Goal: Communication & Community: Answer question/provide support

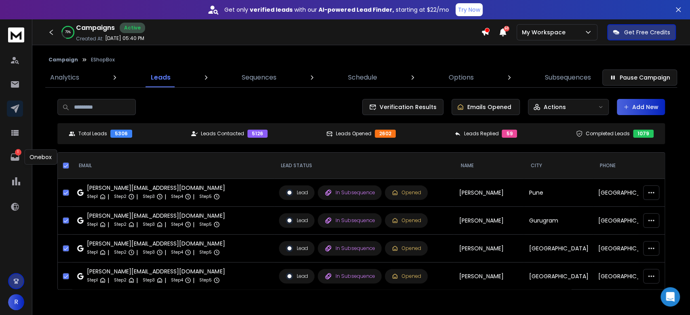
click at [16, 156] on icon at bounding box center [15, 157] width 10 height 10
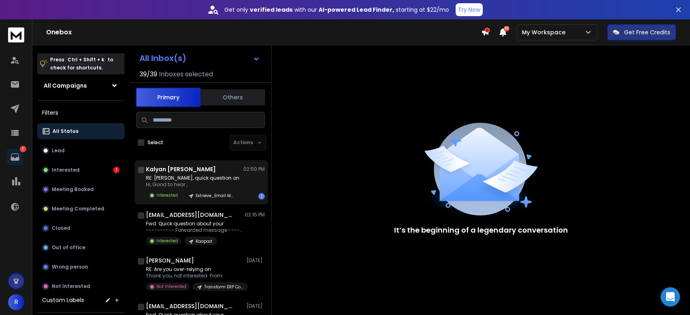
click at [242, 176] on div "RE: [PERSON_NAME], quick question on Hi, Good to hear , Interested Extrieve_Ema…" at bounding box center [205, 187] width 119 height 25
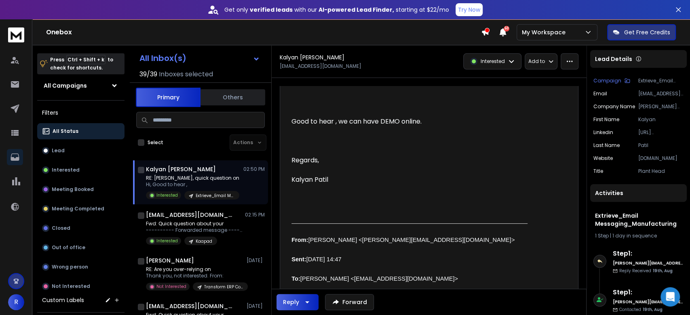
scroll to position [54, 0]
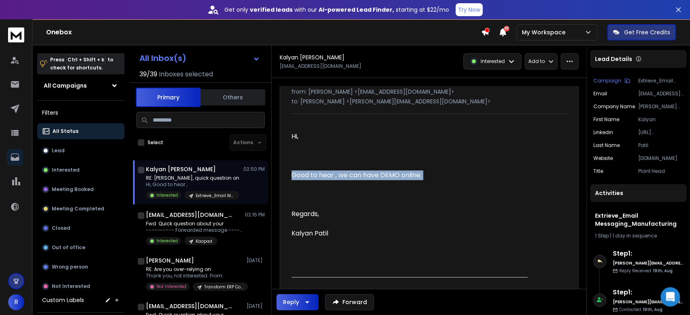
drag, startPoint x: 293, startPoint y: 176, endPoint x: 418, endPoint y: 184, distance: 125.2
copy span "Good to hear , we can have DEMO online."
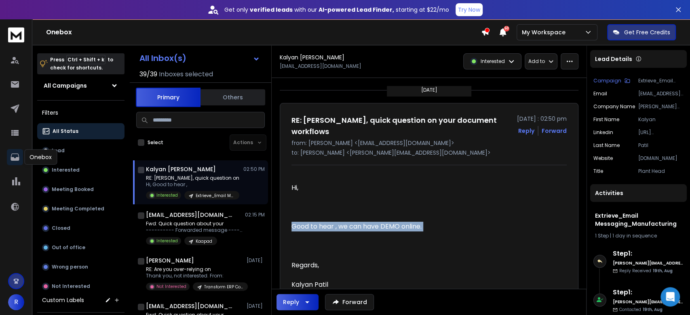
scroll to position [0, 0]
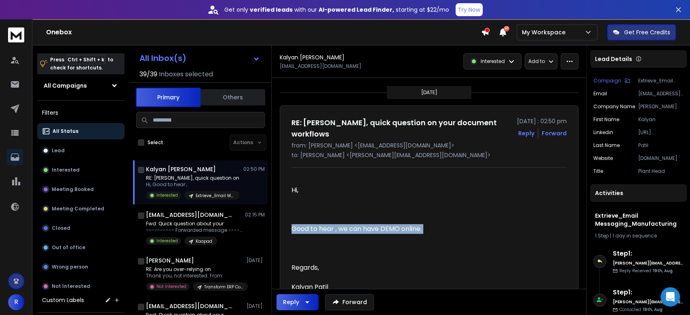
click at [523, 131] on button "Reply" at bounding box center [527, 133] width 16 height 8
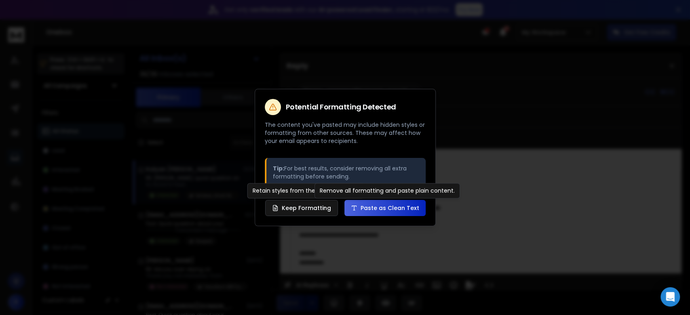
click at [401, 207] on button "Paste as Clean Text" at bounding box center [385, 208] width 81 height 16
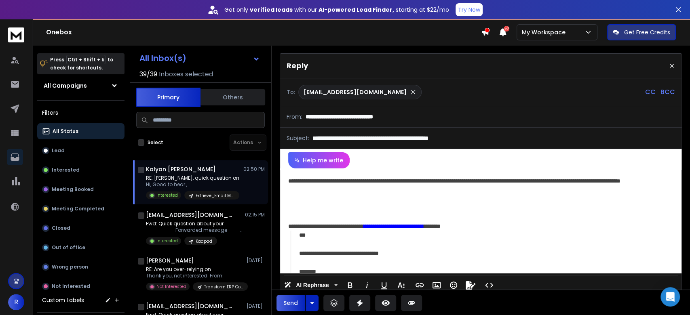
click at [289, 177] on div "**********" at bounding box center [475, 186] width 375 height 18
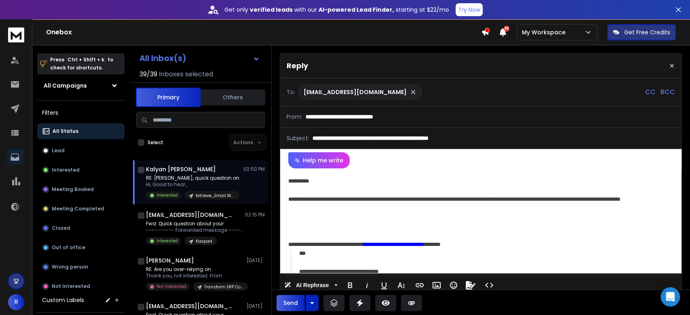
click at [304, 231] on div at bounding box center [479, 235] width 383 height 9
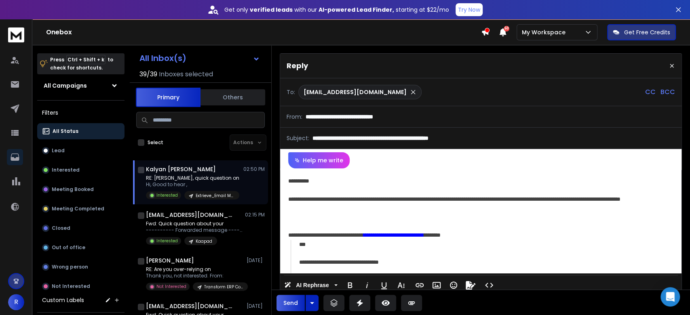
click at [557, 201] on div "**********" at bounding box center [475, 204] width 375 height 18
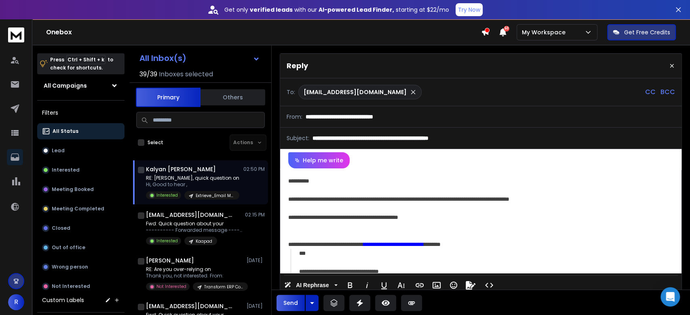
click at [432, 218] on div "**********" at bounding box center [475, 217] width 375 height 9
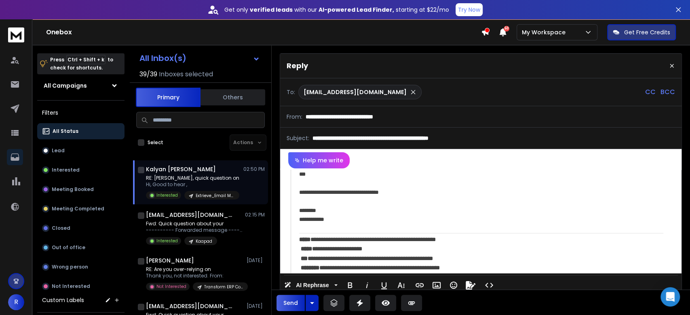
scroll to position [54, 0]
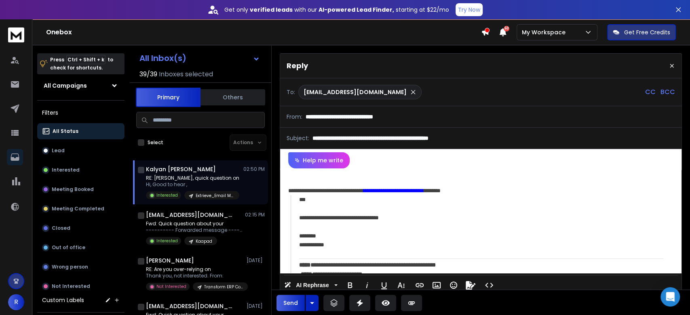
click at [651, 93] on p "CC" at bounding box center [651, 92] width 11 height 10
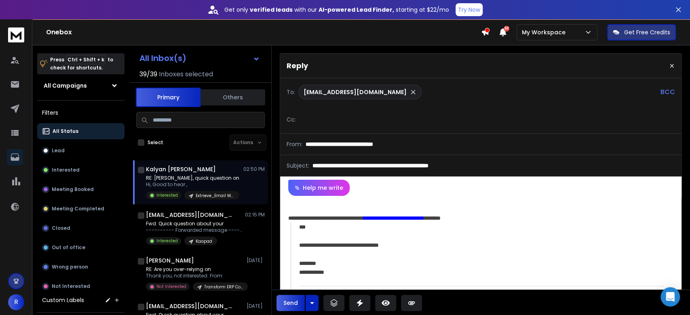
paste input "**********"
type input "**********"
paste input "**********"
type input "**********"
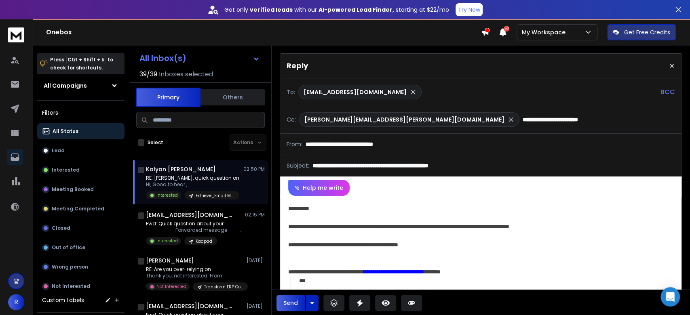
click at [484, 146] on div "**********" at bounding box center [481, 188] width 402 height 271
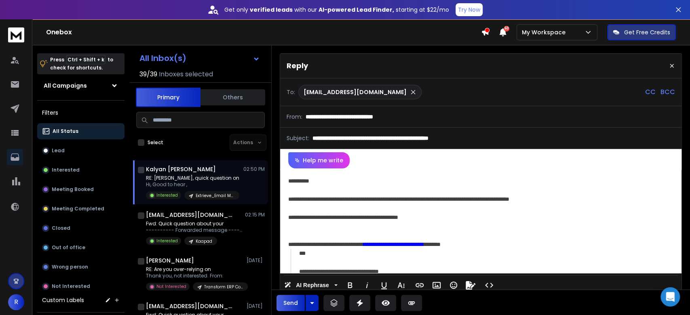
click at [650, 90] on p "CC" at bounding box center [651, 92] width 11 height 10
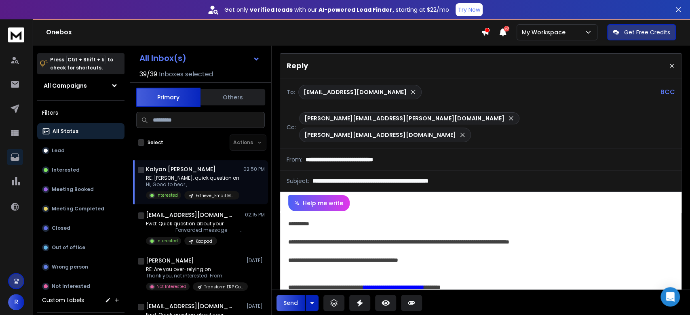
click at [665, 91] on p "BCC" at bounding box center [668, 92] width 15 height 10
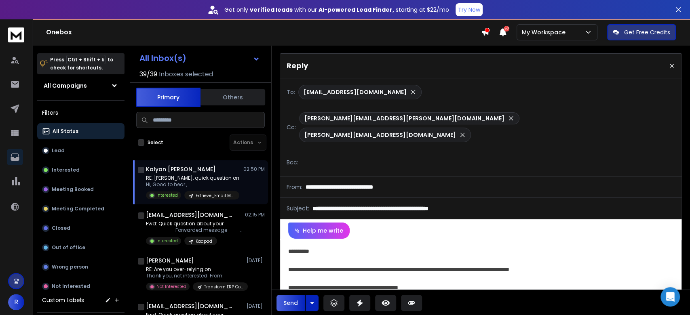
click at [358, 155] on input at bounding box center [330, 162] width 57 height 15
type input "**********"
click at [402, 155] on div "[EMAIL_ADDRESS][DOMAIN_NAME]" at bounding box center [489, 162] width 374 height 15
click at [428, 155] on input at bounding box center [456, 162] width 57 height 15
type input "**********"
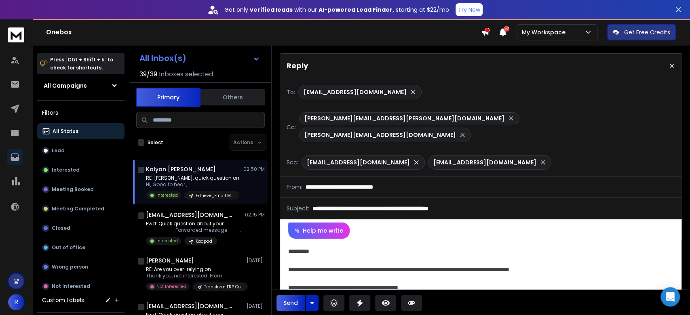
drag, startPoint x: 368, startPoint y: 177, endPoint x: 434, endPoint y: 163, distance: 67.0
click at [369, 178] on div "**********" at bounding box center [481, 187] width 402 height 21
click at [540, 149] on div "Bcc: [EMAIL_ADDRESS][DOMAIN_NAME] [EMAIL_ADDRESS][DOMAIN_NAME]" at bounding box center [481, 163] width 402 height 28
click at [555, 155] on input at bounding box center [583, 162] width 57 height 15
type input "**********"
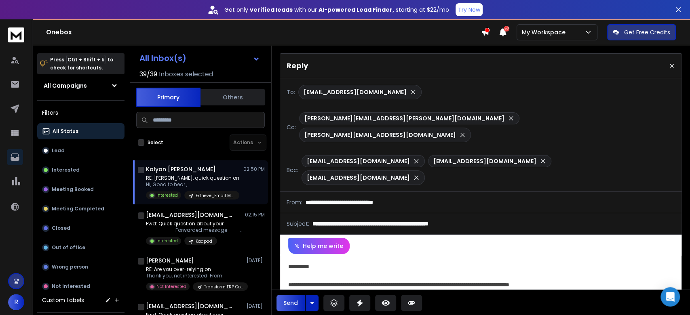
click at [492, 235] on div "Help me write" at bounding box center [481, 245] width 402 height 21
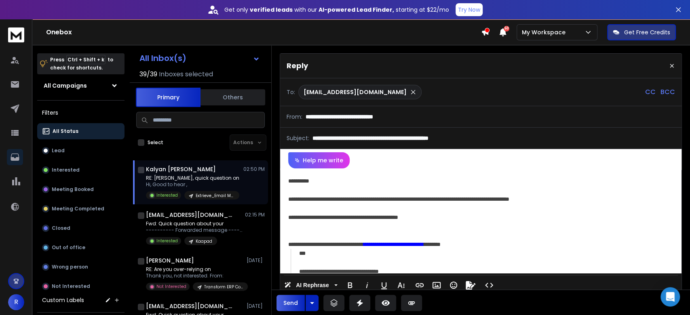
click at [447, 190] on div "**********" at bounding box center [481, 175] width 402 height 244
click at [650, 94] on p "CC" at bounding box center [651, 92] width 11 height 10
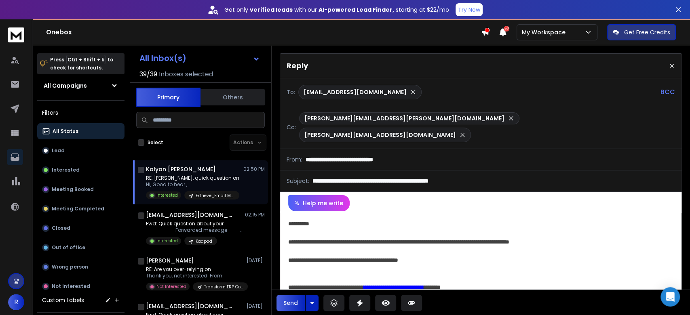
click at [664, 95] on p "BCC" at bounding box center [668, 92] width 15 height 10
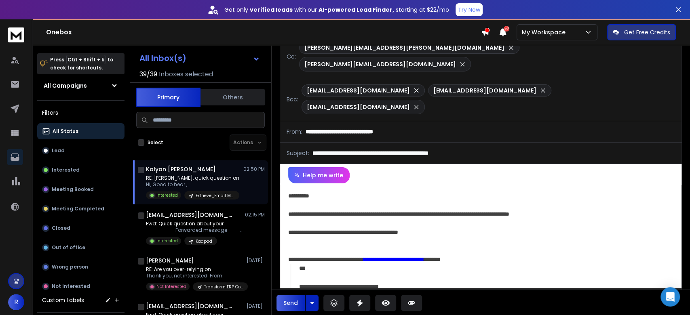
scroll to position [54, 0]
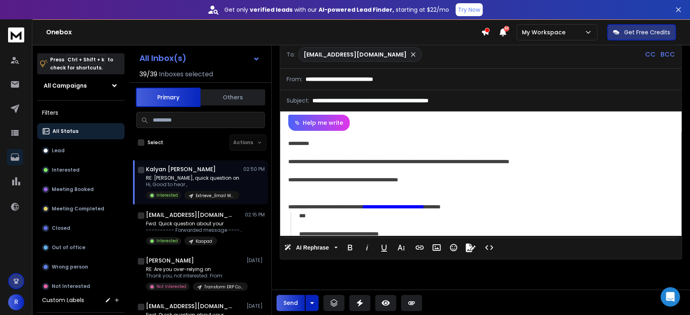
click at [357, 216] on div "**********" at bounding box center [480, 183] width 400 height 105
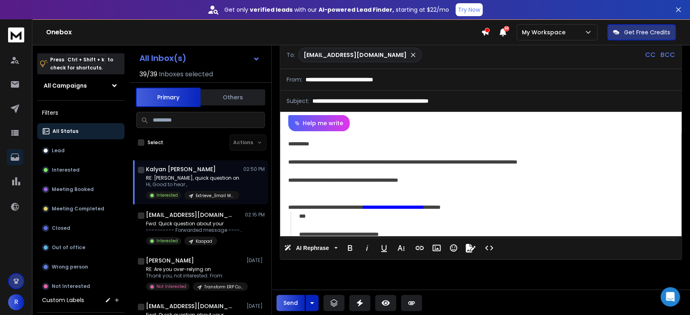
click at [355, 163] on div "**********" at bounding box center [475, 162] width 375 height 9
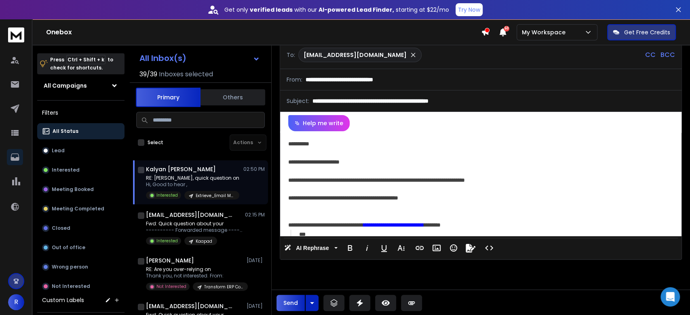
click at [301, 181] on div "**********" at bounding box center [475, 180] width 375 height 9
click at [454, 196] on div "**********" at bounding box center [475, 198] width 375 height 9
click at [397, 211] on div at bounding box center [479, 207] width 383 height 9
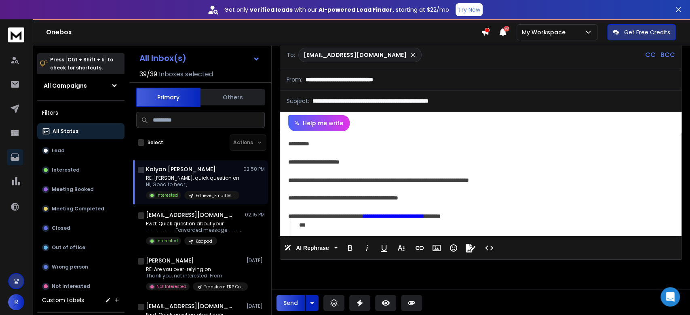
scroll to position [54, 0]
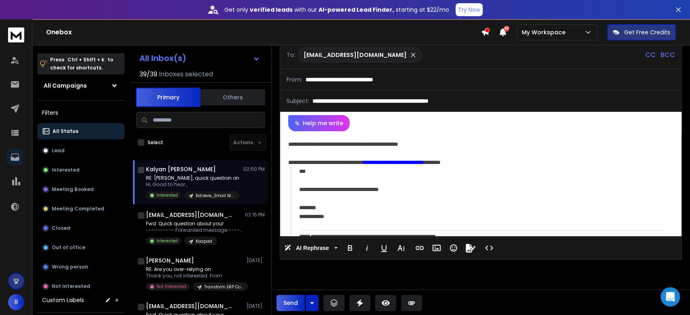
click at [281, 307] on button "Send" at bounding box center [291, 303] width 28 height 16
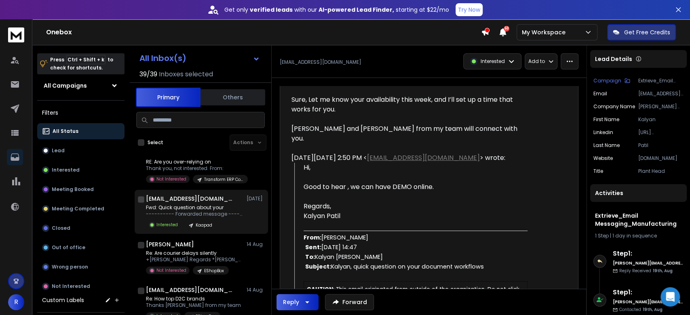
scroll to position [0, 0]
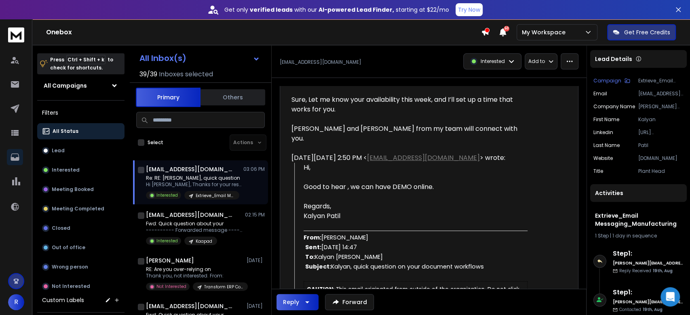
click at [253, 189] on div "Re: RE: [PERSON_NAME], quick question Hi [PERSON_NAME], Thanks for your respons…" at bounding box center [205, 187] width 119 height 25
drag, startPoint x: 301, startPoint y: 195, endPoint x: 340, endPoint y: 198, distance: 39.8
copy span "Kalyan Patil"
drag, startPoint x: 595, startPoint y: 215, endPoint x: 672, endPoint y: 223, distance: 77.7
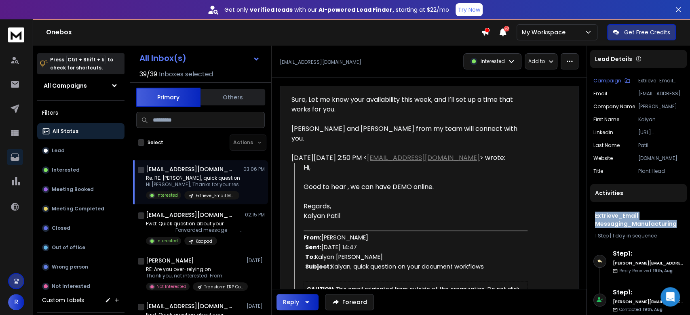
click at [673, 223] on h1 "Extrieve_Email Messaging_Manufacturing" at bounding box center [638, 220] width 87 height 16
copy h1 "Extrieve_Email Messaging_Manufacturing"
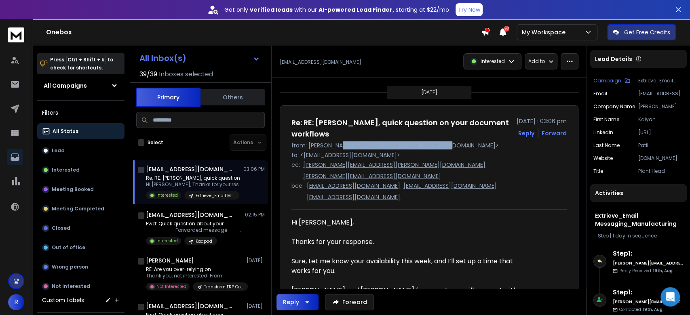
drag, startPoint x: 340, startPoint y: 146, endPoint x: 439, endPoint y: 142, distance: 99.6
click at [439, 142] on p "from: [PERSON_NAME] <[PERSON_NAME][EMAIL_ADDRESS][DOMAIN_NAME]>" at bounding box center [429, 146] width 275 height 8
copy p "<[PERSON_NAME][EMAIL_ADDRESS][DOMAIN_NAME]"
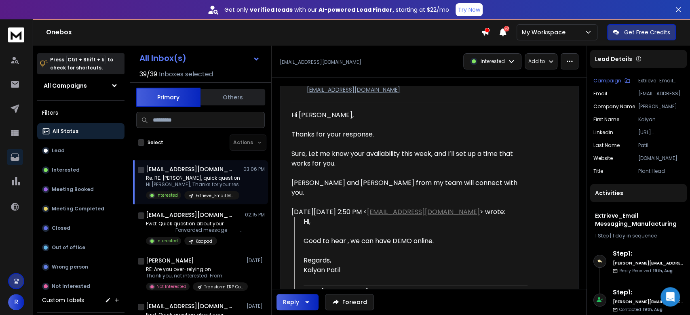
scroll to position [162, 0]
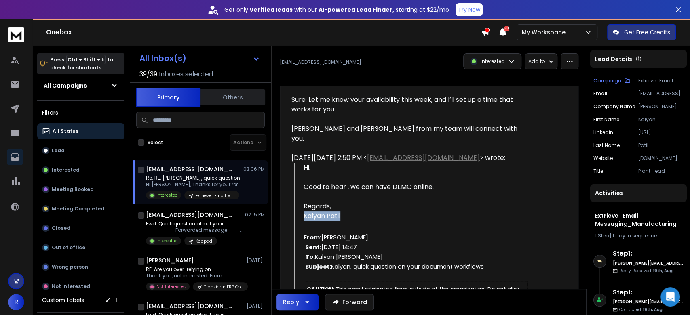
drag, startPoint x: 303, startPoint y: 193, endPoint x: 341, endPoint y: 194, distance: 37.2
click at [341, 212] on span "Kalyan Patil" at bounding box center [322, 216] width 37 height 9
copy span "Kalyan Patil"
drag, startPoint x: 411, startPoint y: 124, endPoint x: 518, endPoint y: 128, distance: 107.3
click at [518, 153] on div "[DATE][DATE] 2:50 PM < [EMAIL_ADDRESS][DOMAIN_NAME] > wrote:" at bounding box center [410, 158] width 236 height 10
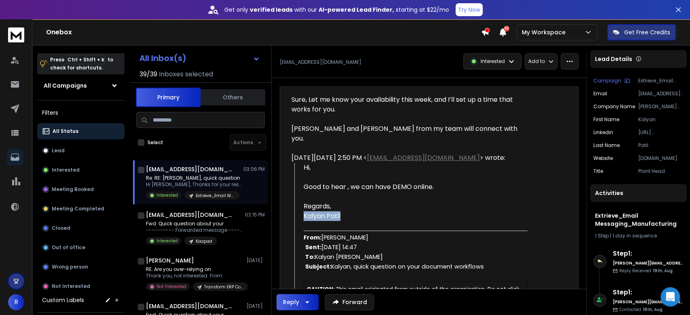
copy link "[EMAIL_ADDRESS][DOMAIN_NAME]"
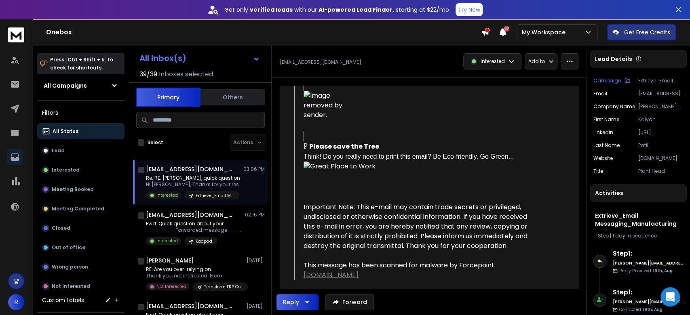
scroll to position [686, 0]
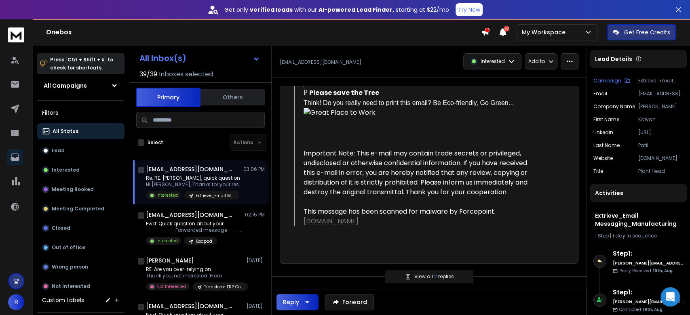
click at [423, 271] on div "View all 2 replies" at bounding box center [429, 277] width 89 height 13
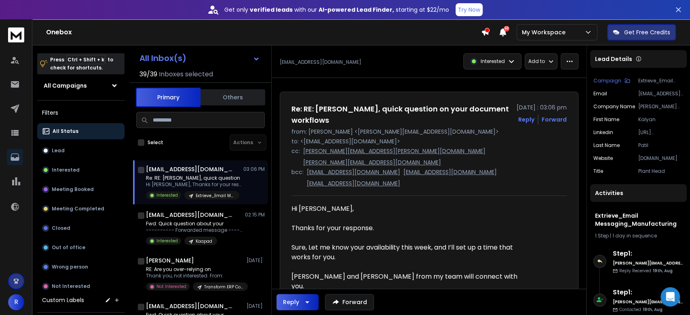
scroll to position [0, 0]
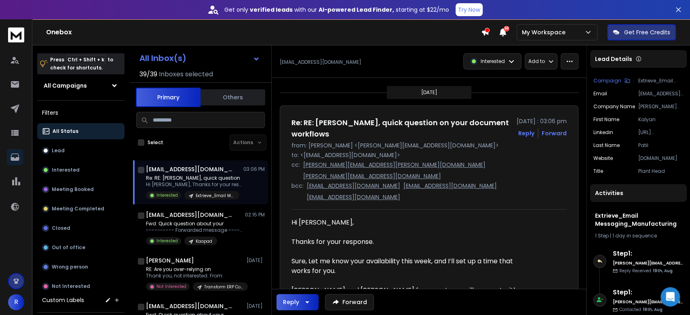
drag, startPoint x: 338, startPoint y: 157, endPoint x: 395, endPoint y: 156, distance: 57.0
click at [395, 156] on p "to: <[EMAIL_ADDRESS][DOMAIN_NAME]>" at bounding box center [429, 155] width 275 height 8
copy p "@[DOMAIN_NAME]"
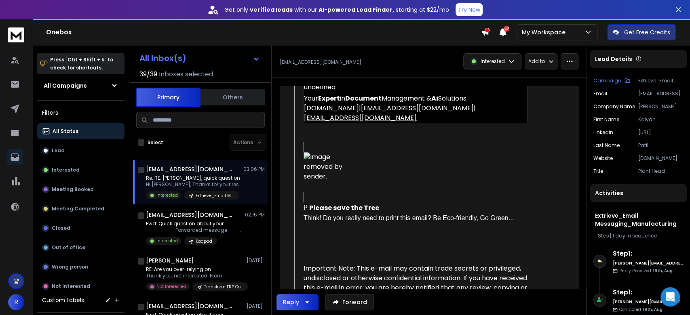
scroll to position [593, 0]
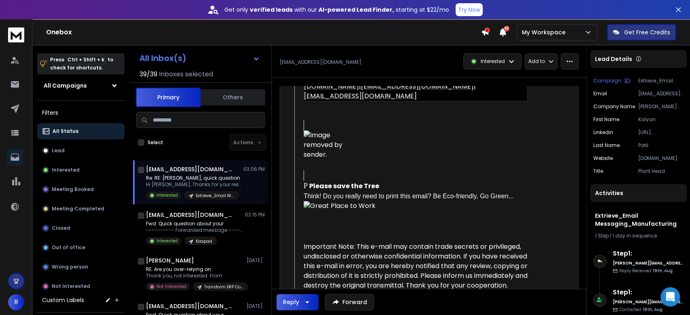
click at [315, 131] on img at bounding box center [324, 151] width 40 height 40
click at [306, 131] on img at bounding box center [324, 151] width 40 height 40
click at [317, 131] on img at bounding box center [324, 151] width 40 height 40
drag, startPoint x: 320, startPoint y: 116, endPoint x: 320, endPoint y: 125, distance: 8.5
click at [320, 131] on img at bounding box center [324, 151] width 40 height 40
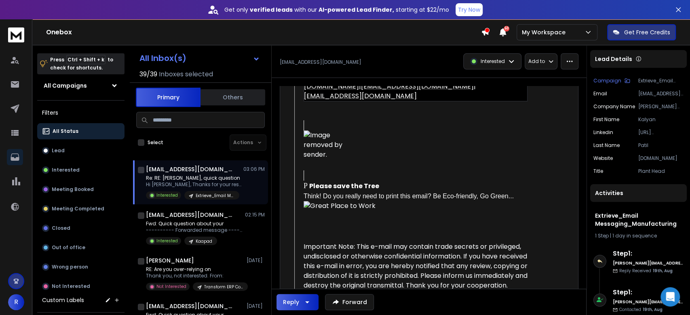
click at [320, 131] on img at bounding box center [324, 151] width 40 height 40
click at [324, 182] on strong "Please save the Tree" at bounding box center [344, 186] width 70 height 9
click at [357, 192] on div "Think! Do you really need to print this email? Be Eco-friendly, Go Green..." at bounding box center [416, 197] width 224 height 10
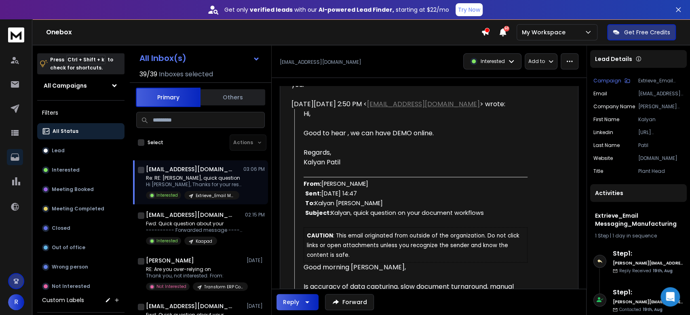
scroll to position [162, 0]
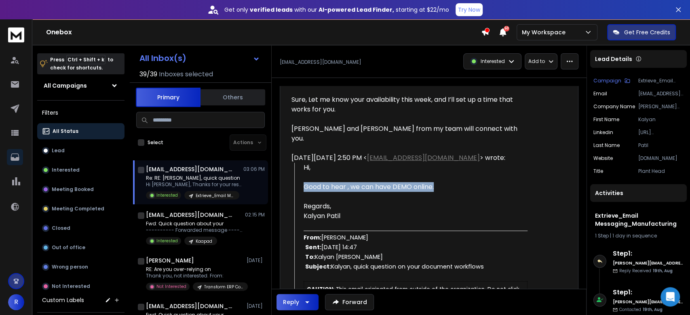
drag, startPoint x: 303, startPoint y: 165, endPoint x: 435, endPoint y: 168, distance: 131.5
click at [434, 182] on span "Good to hear , we can have DEMO online." at bounding box center [369, 186] width 130 height 9
drag, startPoint x: 305, startPoint y: 144, endPoint x: 359, endPoint y: 194, distance: 73.8
copy div "Hi, Good to hear , we can have DEMO online. Regards, Kalyan Patil"
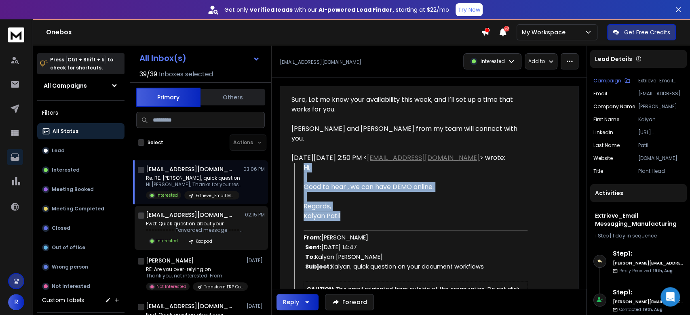
scroll to position [54, 0]
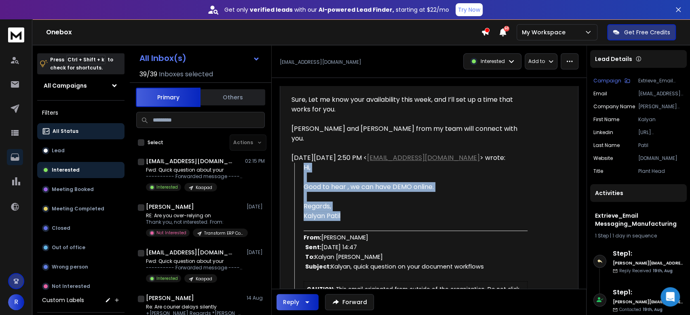
click at [75, 168] on p "Interested" at bounding box center [66, 170] width 28 height 6
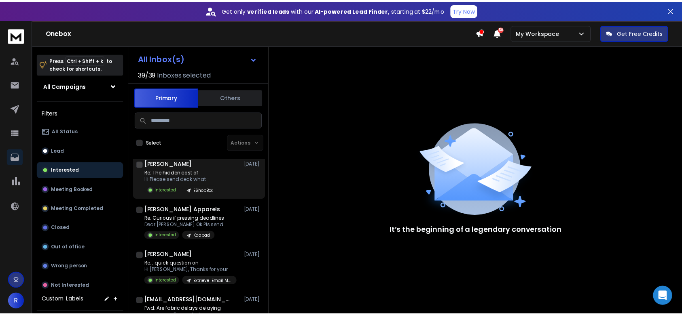
scroll to position [809, 0]
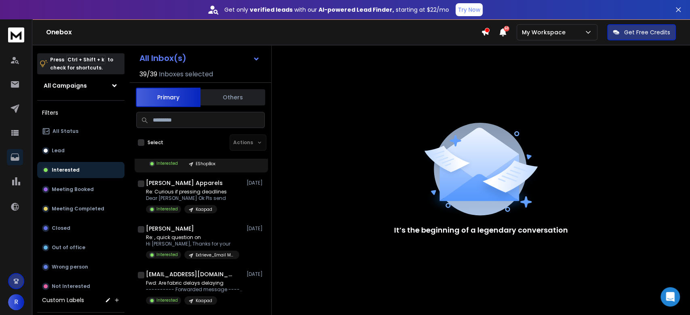
click at [242, 238] on div "Re: , quick question on Hi Amit, Thanks for your Interested Extrieve_Email Mess…" at bounding box center [205, 247] width 119 height 25
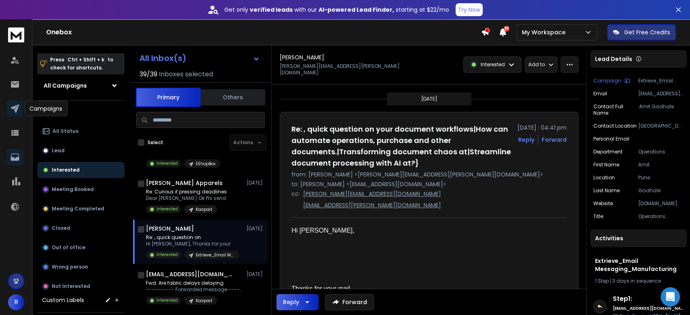
click at [19, 108] on icon at bounding box center [15, 109] width 10 height 10
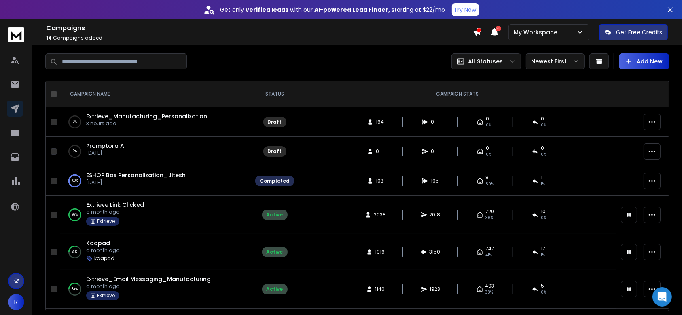
click at [103, 242] on span "Kaapad" at bounding box center [98, 243] width 24 height 8
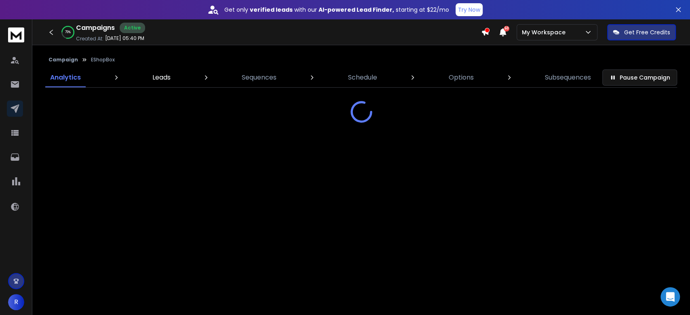
click at [153, 79] on p "Leads" at bounding box center [161, 78] width 18 height 10
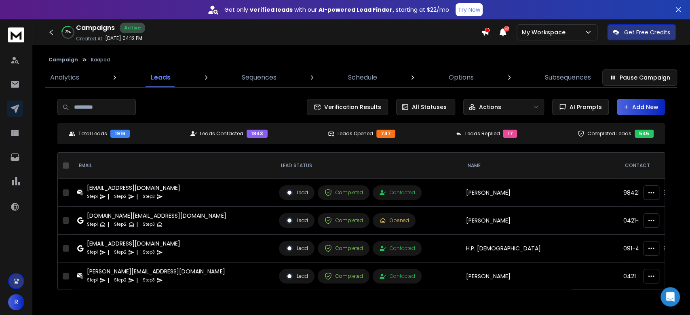
click at [627, 104] on icon at bounding box center [627, 107] width 6 height 6
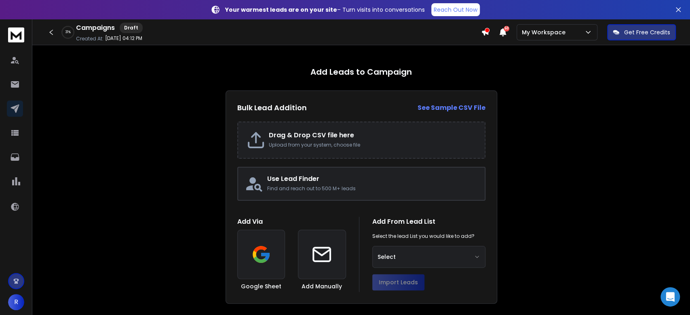
click at [394, 144] on p "Upload from your system, choose file" at bounding box center [373, 145] width 208 height 6
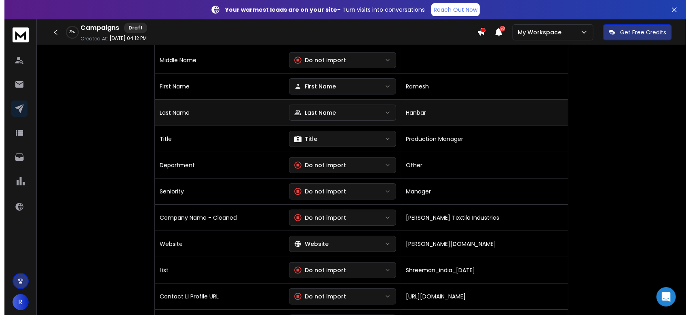
scroll to position [216, 0]
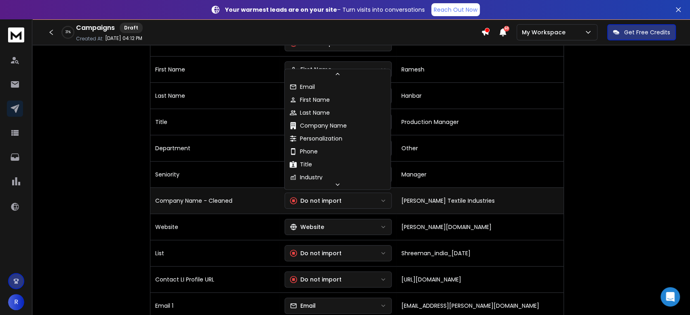
click at [374, 200] on button "Do not import" at bounding box center [338, 201] width 107 height 16
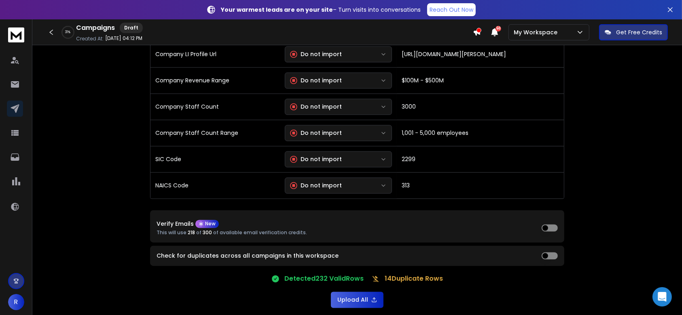
scroll to position [1521, 0]
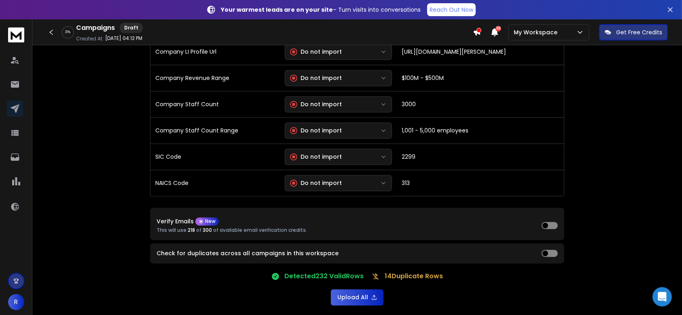
click at [349, 298] on button "Upload All" at bounding box center [357, 298] width 53 height 16
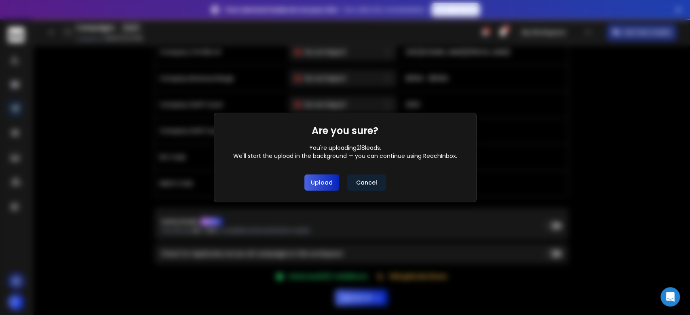
click at [320, 185] on button "Upload" at bounding box center [322, 183] width 35 height 16
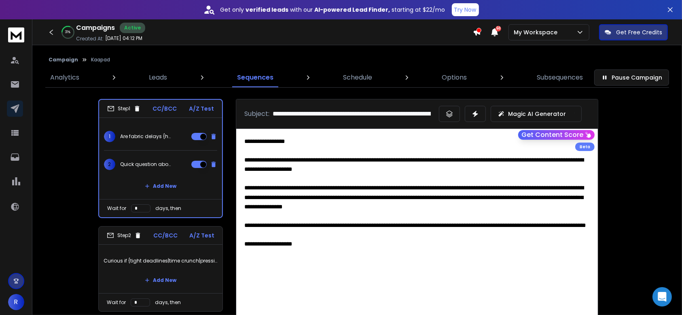
click at [68, 148] on div "**********" at bounding box center [357, 222] width 624 height 252
click at [46, 30] on button at bounding box center [51, 32] width 11 height 16
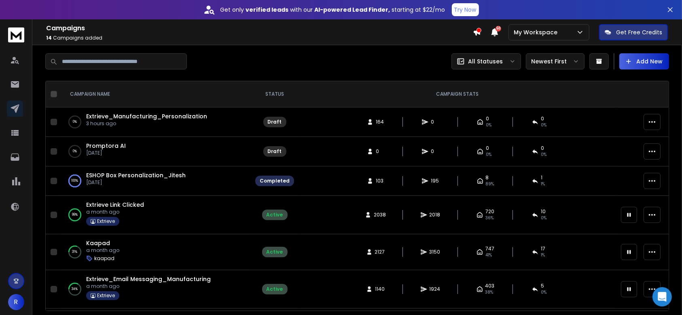
click at [100, 240] on span "Kaapad" at bounding box center [98, 243] width 24 height 8
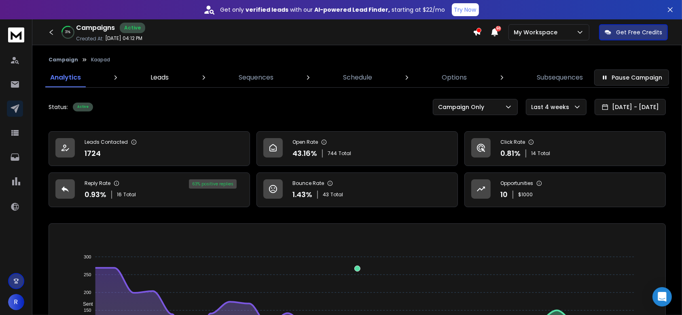
click at [158, 78] on p "Leads" at bounding box center [159, 78] width 18 height 10
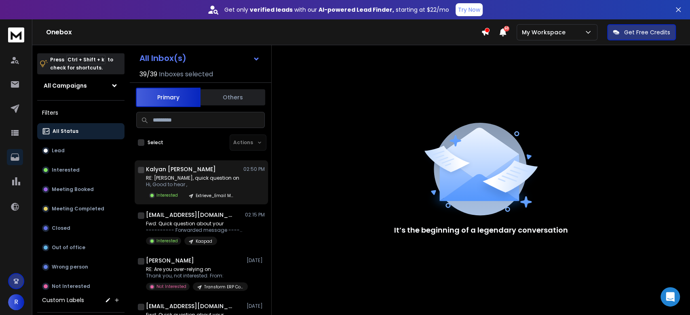
click at [201, 184] on p "Hi, Good to hear ," at bounding box center [192, 185] width 93 height 6
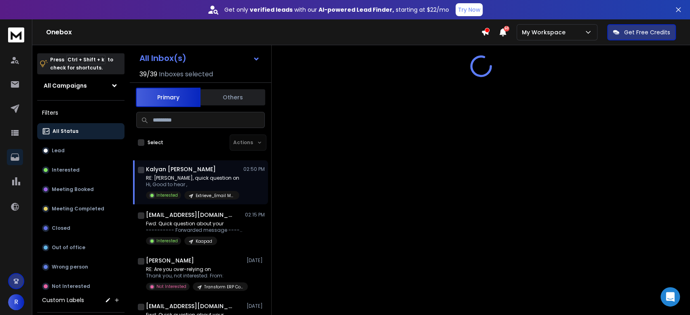
click at [183, 122] on input at bounding box center [200, 120] width 129 height 16
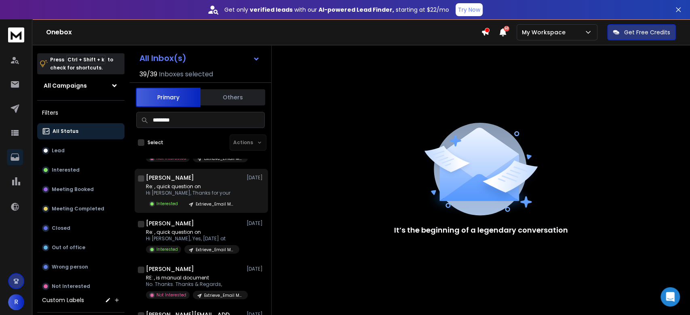
scroll to position [54, 0]
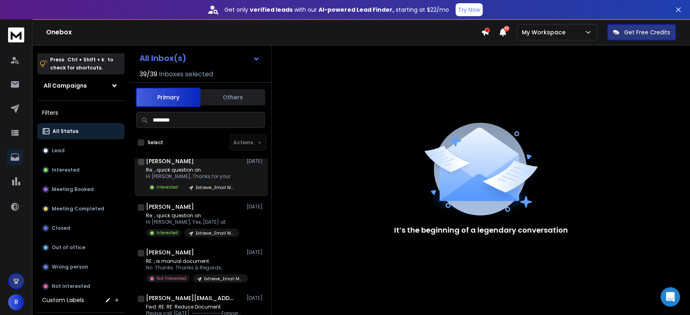
type input "********"
click at [222, 215] on p "Re: , quick question on" at bounding box center [192, 216] width 93 height 6
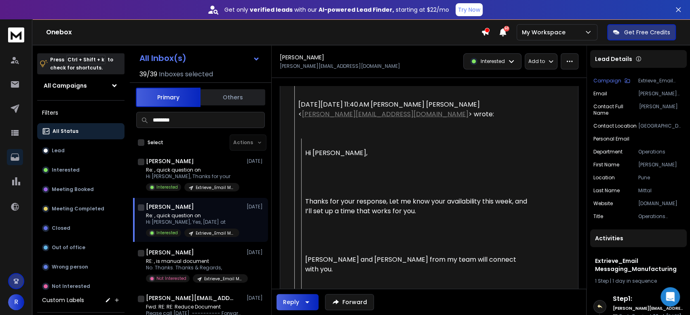
scroll to position [1402, 0]
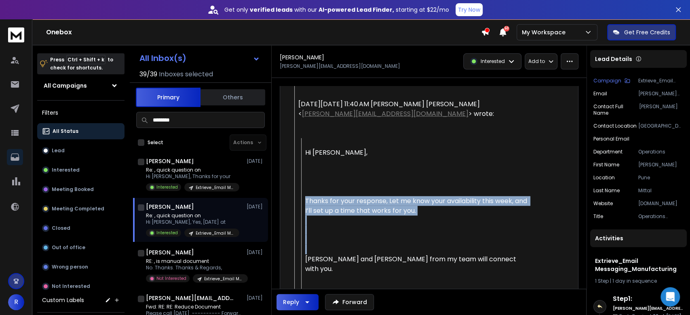
drag, startPoint x: 305, startPoint y: 169, endPoint x: 502, endPoint y: 238, distance: 208.4
copy blockquote "Thanks for your response, Let me know your availability this week, and I’ll set…"
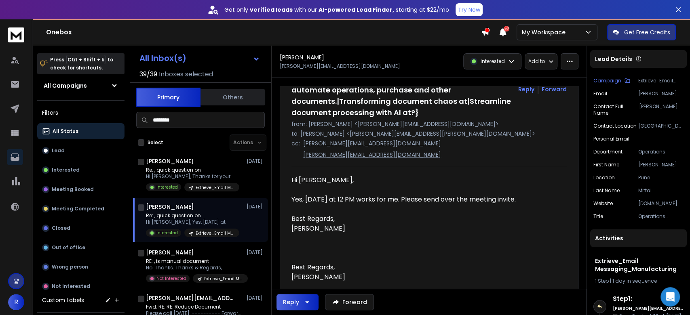
scroll to position [0, 0]
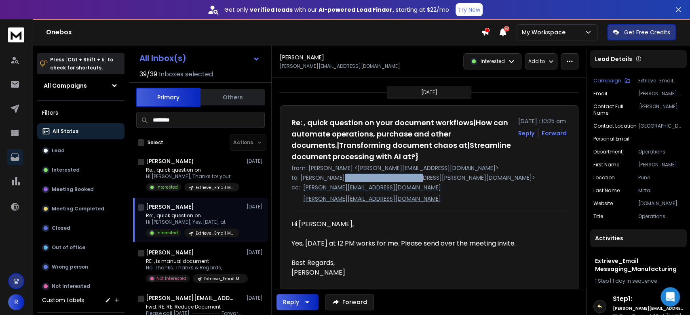
drag, startPoint x: 343, startPoint y: 176, endPoint x: 421, endPoint y: 178, distance: 77.7
click at [421, 178] on p "to: Roby Mathew <roby.mathew@extrieve.com>" at bounding box center [429, 178] width 275 height 8
copy p "[PERSON_NAME][EMAIL_ADDRESS][PERSON_NAME][DOMAIN_NAME]"
drag, startPoint x: 413, startPoint y: 186, endPoint x: 501, endPoint y: 190, distance: 87.8
click at [501, 190] on div "cc: devashish@extrievetechnologies.com Rakshanda.naik@extrieve.com" at bounding box center [429, 193] width 275 height 19
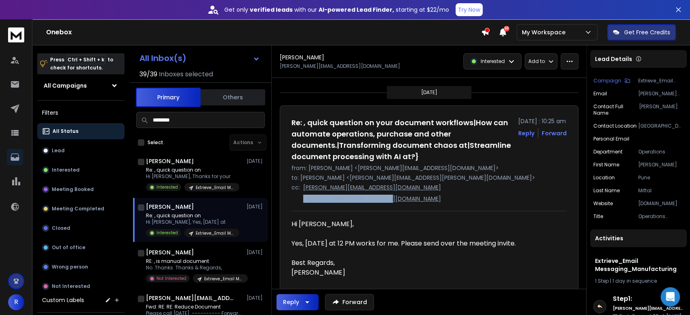
copy p "[PERSON_NAME][EMAIL_ADDRESS][DOMAIN_NAME]"
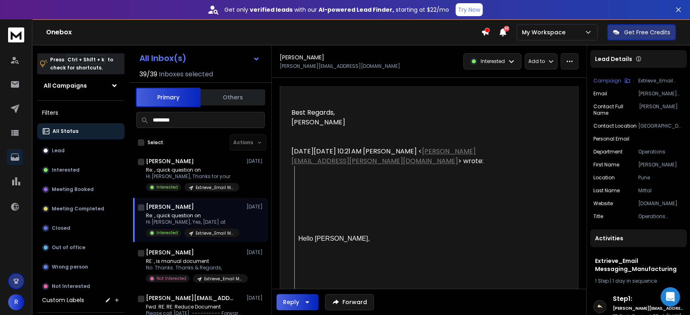
scroll to position [216, 0]
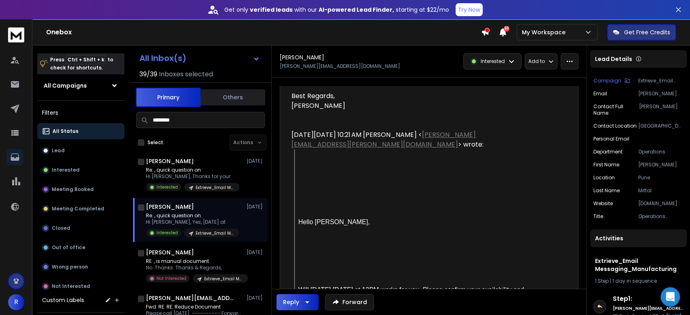
click at [229, 119] on input "********" at bounding box center [200, 120] width 129 height 16
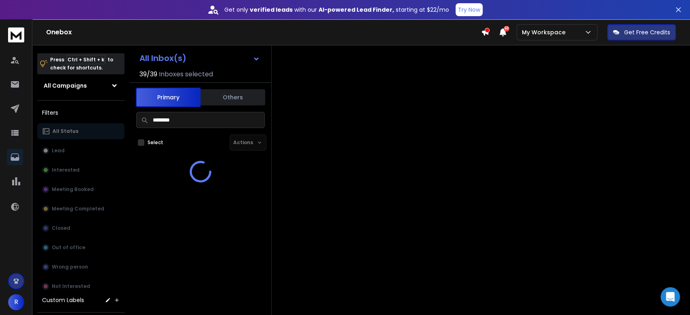
scroll to position [0, 0]
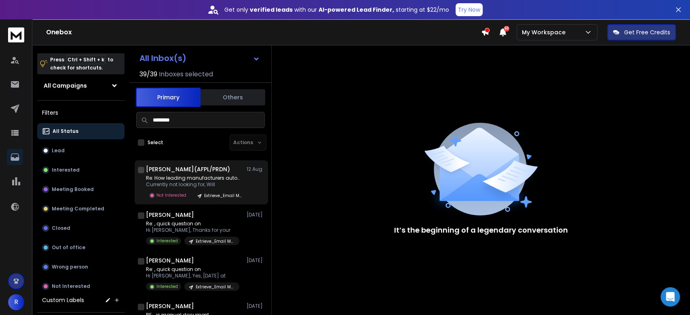
click at [226, 176] on p "Re: How leading manufacturers automate" at bounding box center [194, 178] width 97 height 6
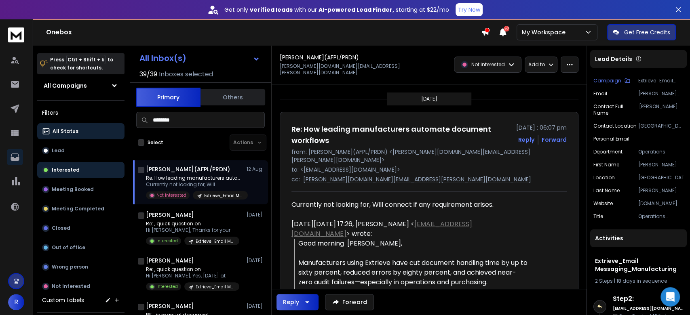
click at [88, 165] on button "Interested" at bounding box center [80, 170] width 87 height 16
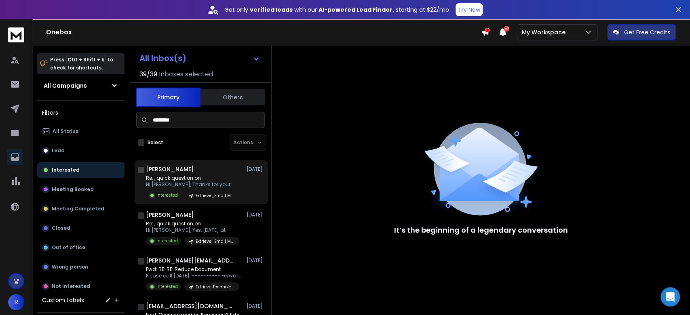
click at [233, 180] on p "Re: , quick question on" at bounding box center [192, 178] width 93 height 6
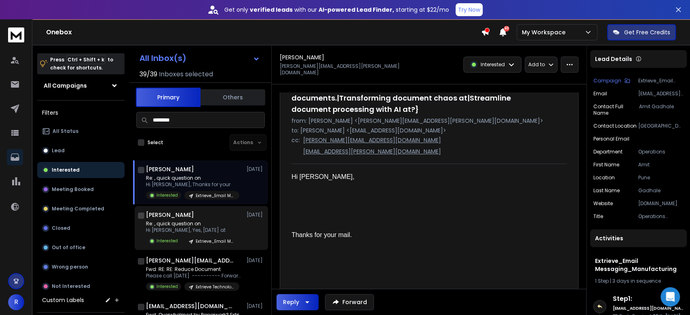
click at [230, 220] on div "Divij Mittal 23 Jul Re: , quick question on Hi Roby, Yes, Thursday at Intereste…" at bounding box center [205, 228] width 119 height 34
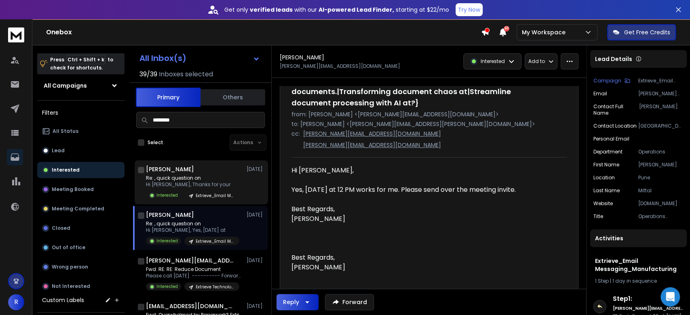
click at [237, 180] on p "Re: , quick question on" at bounding box center [192, 178] width 93 height 6
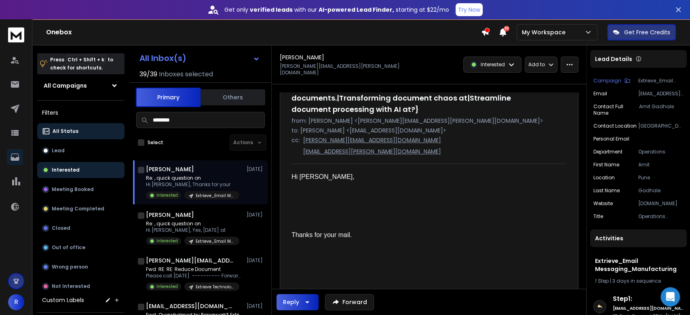
click at [91, 131] on button "All Status" at bounding box center [80, 131] width 87 height 16
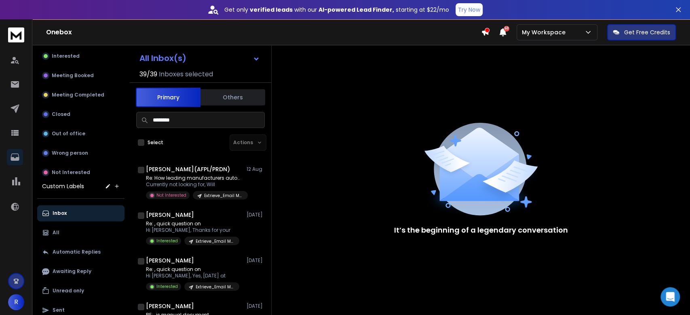
scroll to position [151, 0]
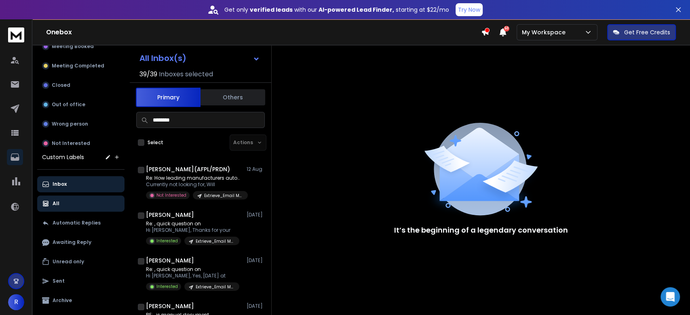
click at [74, 200] on button "All" at bounding box center [80, 204] width 87 height 16
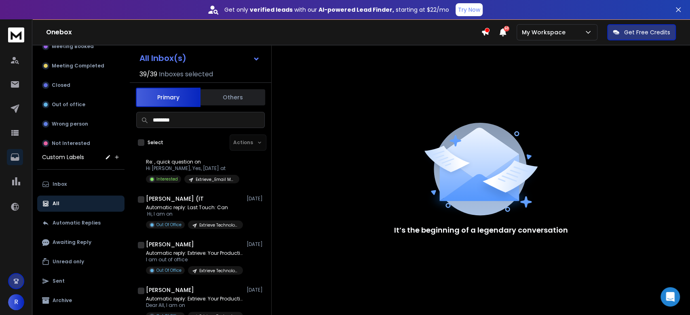
scroll to position [54, 0]
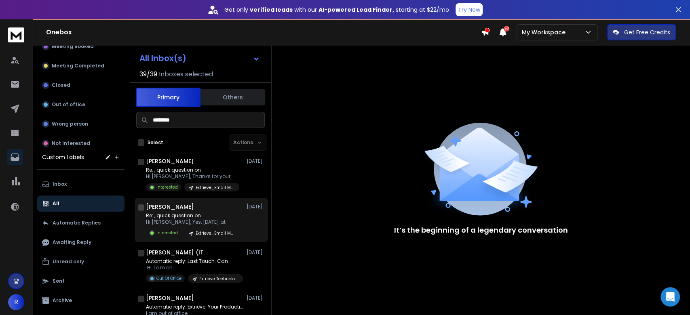
click at [229, 222] on p "Hi [PERSON_NAME], Yes, [DATE] at" at bounding box center [192, 222] width 93 height 6
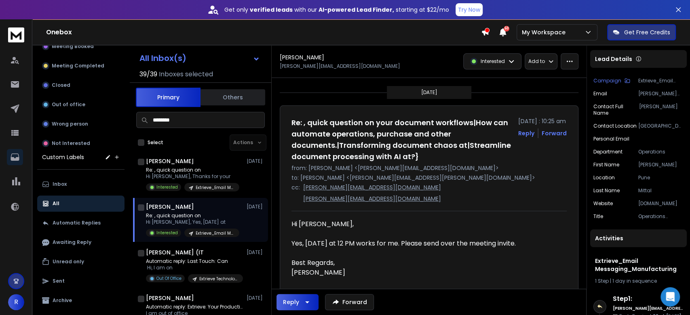
scroll to position [0, 0]
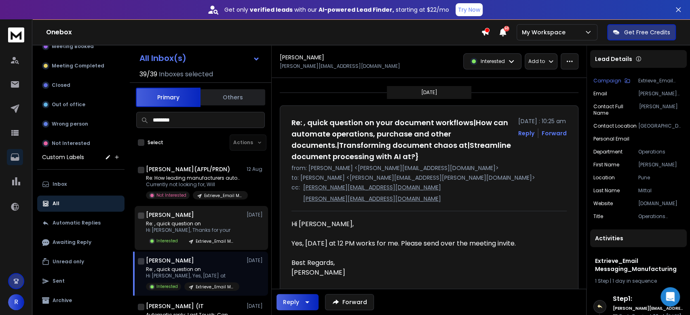
click at [235, 227] on p "Re: , quick question on" at bounding box center [192, 224] width 93 height 6
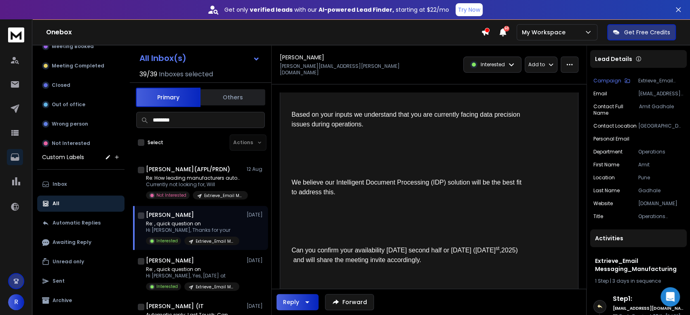
scroll to position [216, 0]
